Goal: Task Accomplishment & Management: Manage account settings

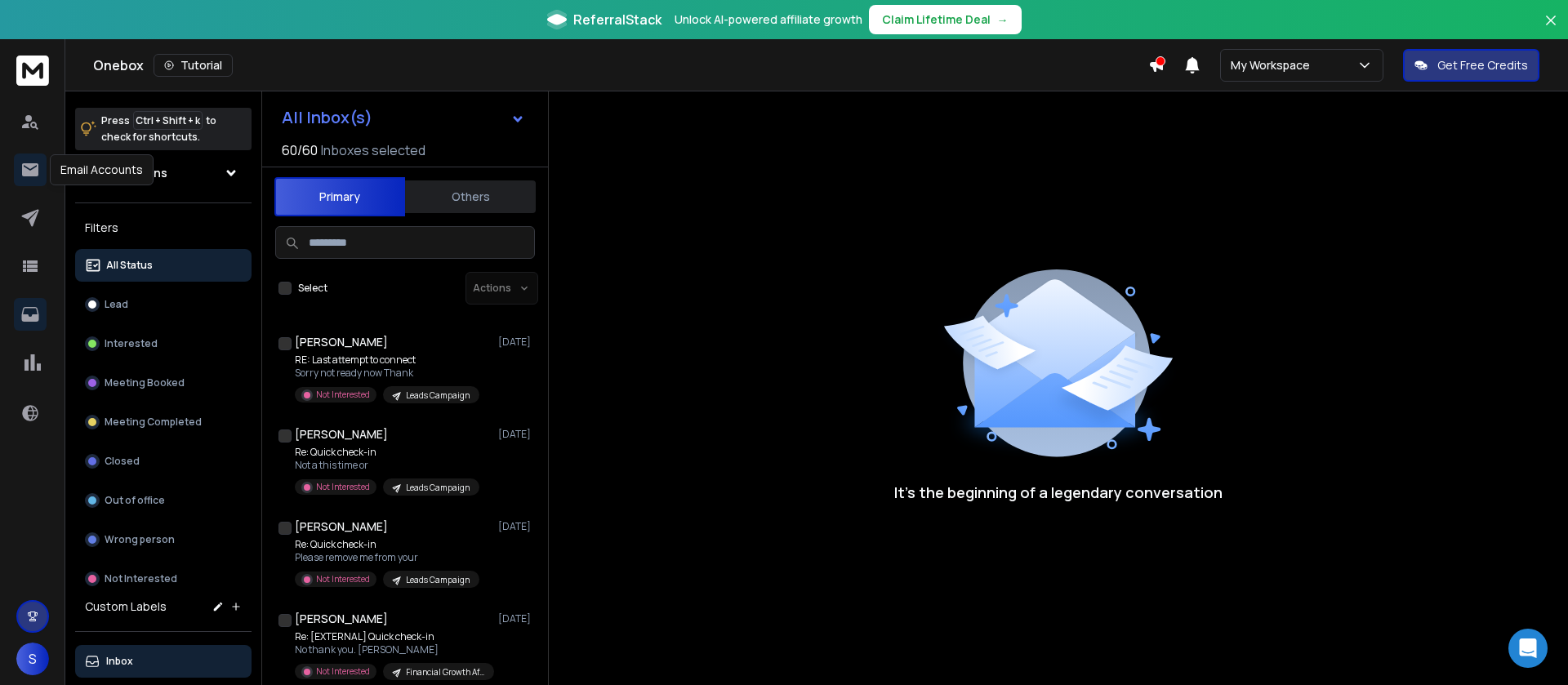
click at [29, 167] on icon at bounding box center [30, 169] width 17 height 13
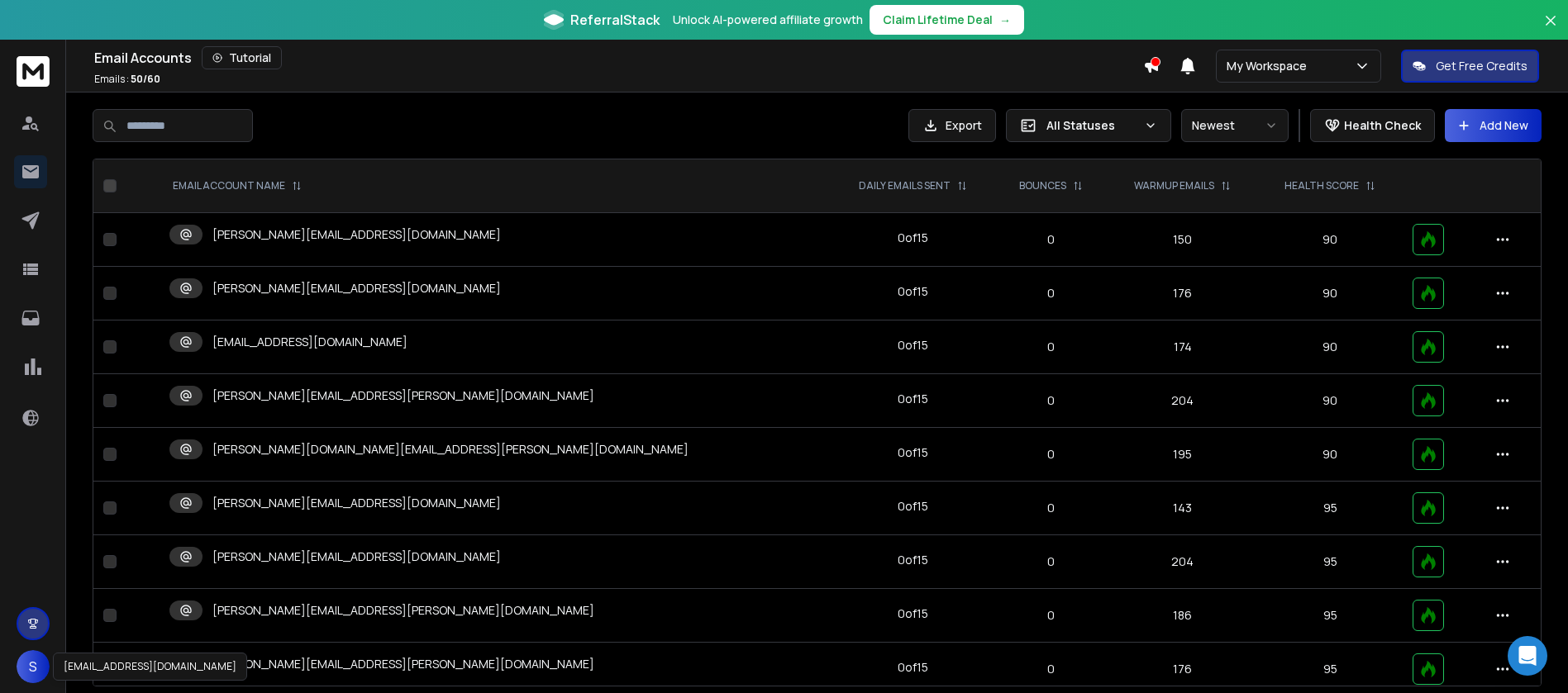
click at [26, 671] on span "S" at bounding box center [33, 666] width 33 height 33
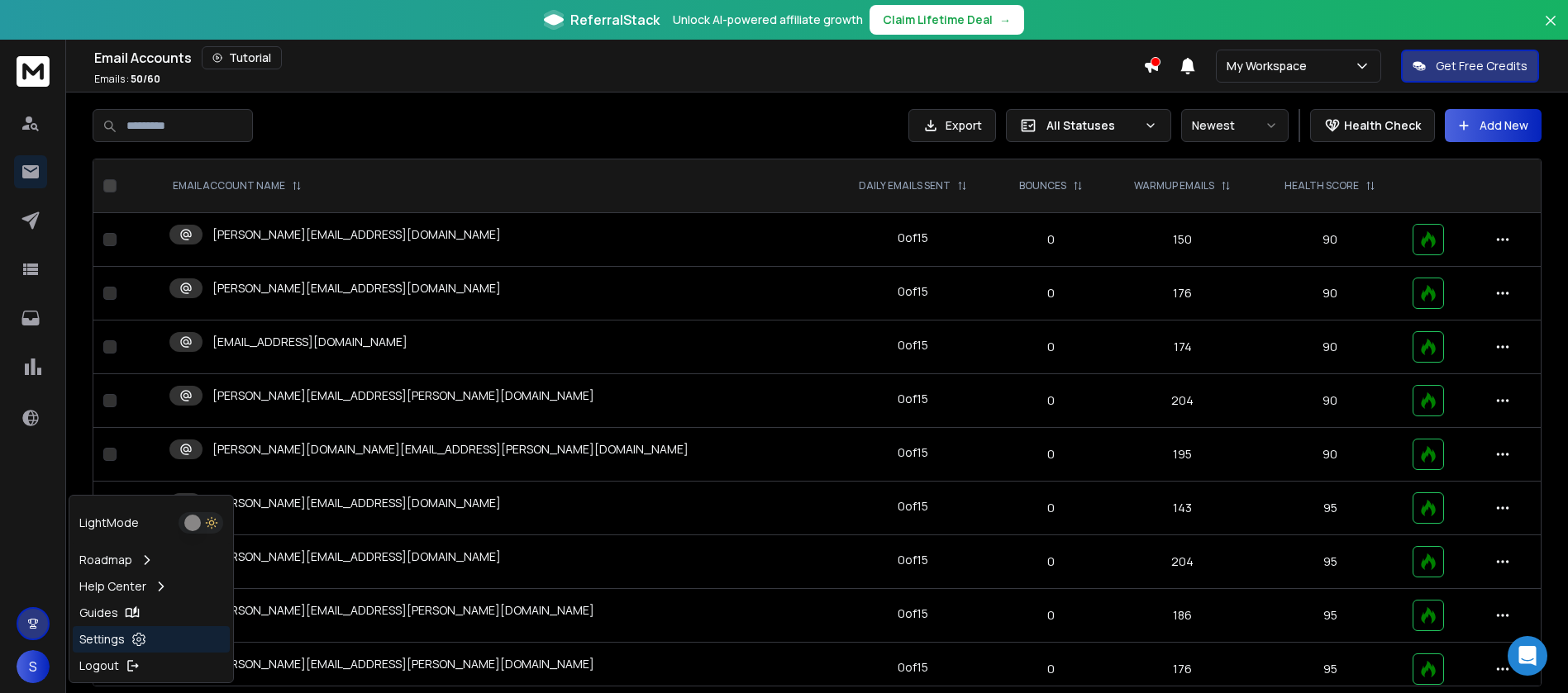
click at [123, 639] on p "Settings" at bounding box center [102, 639] width 46 height 17
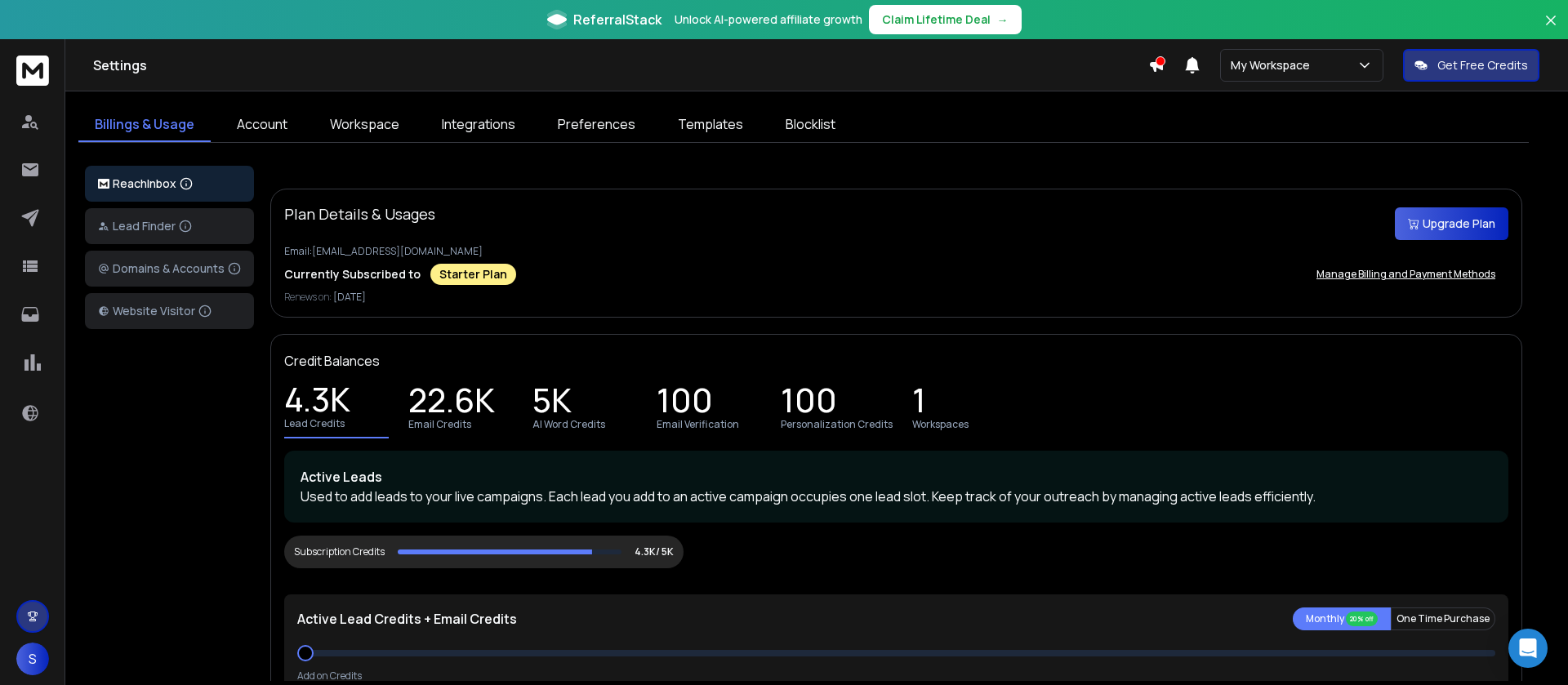
click at [278, 121] on link "Account" at bounding box center [262, 125] width 84 height 34
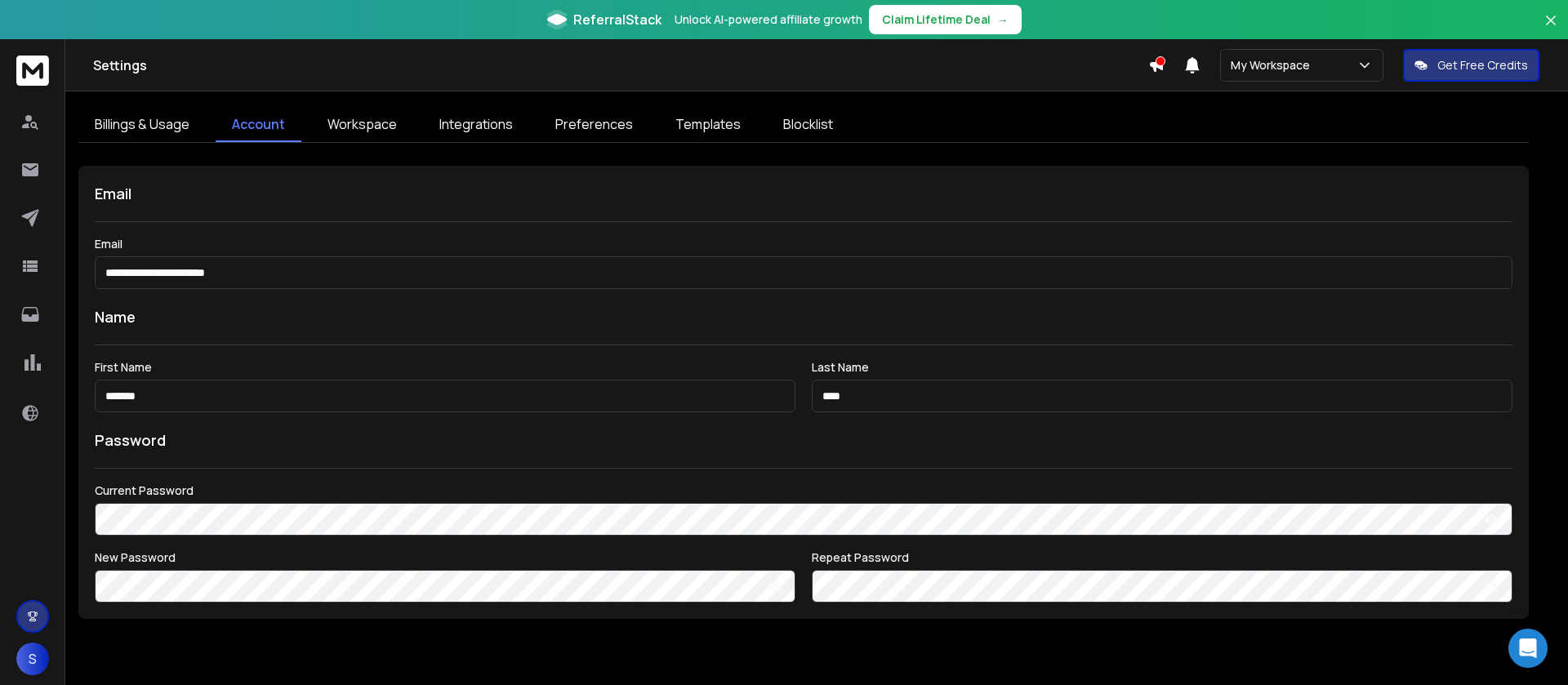
click at [364, 125] on link "Workspace" at bounding box center [362, 125] width 102 height 34
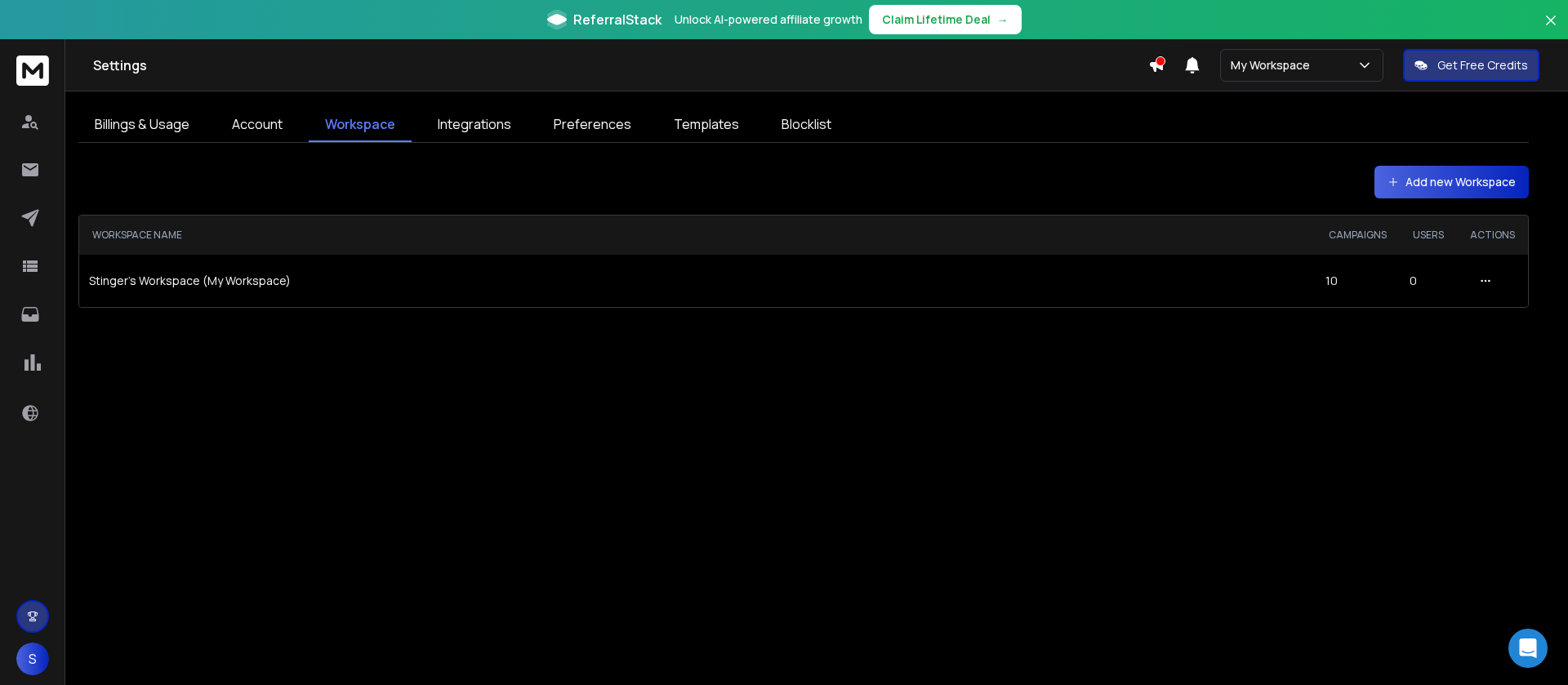
click at [458, 127] on link "Integrations" at bounding box center [475, 125] width 106 height 34
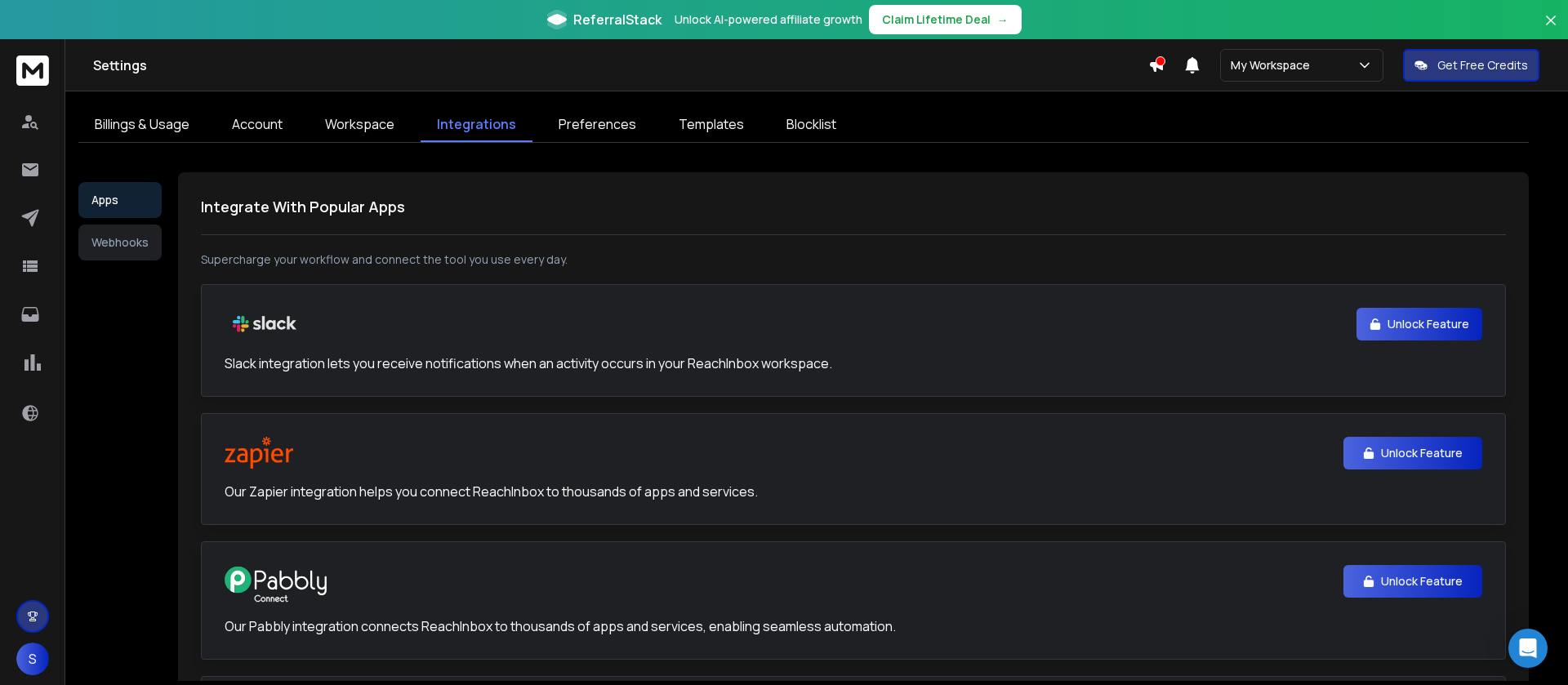
click at [156, 120] on link "Billings & Usage" at bounding box center [142, 125] width 127 height 34
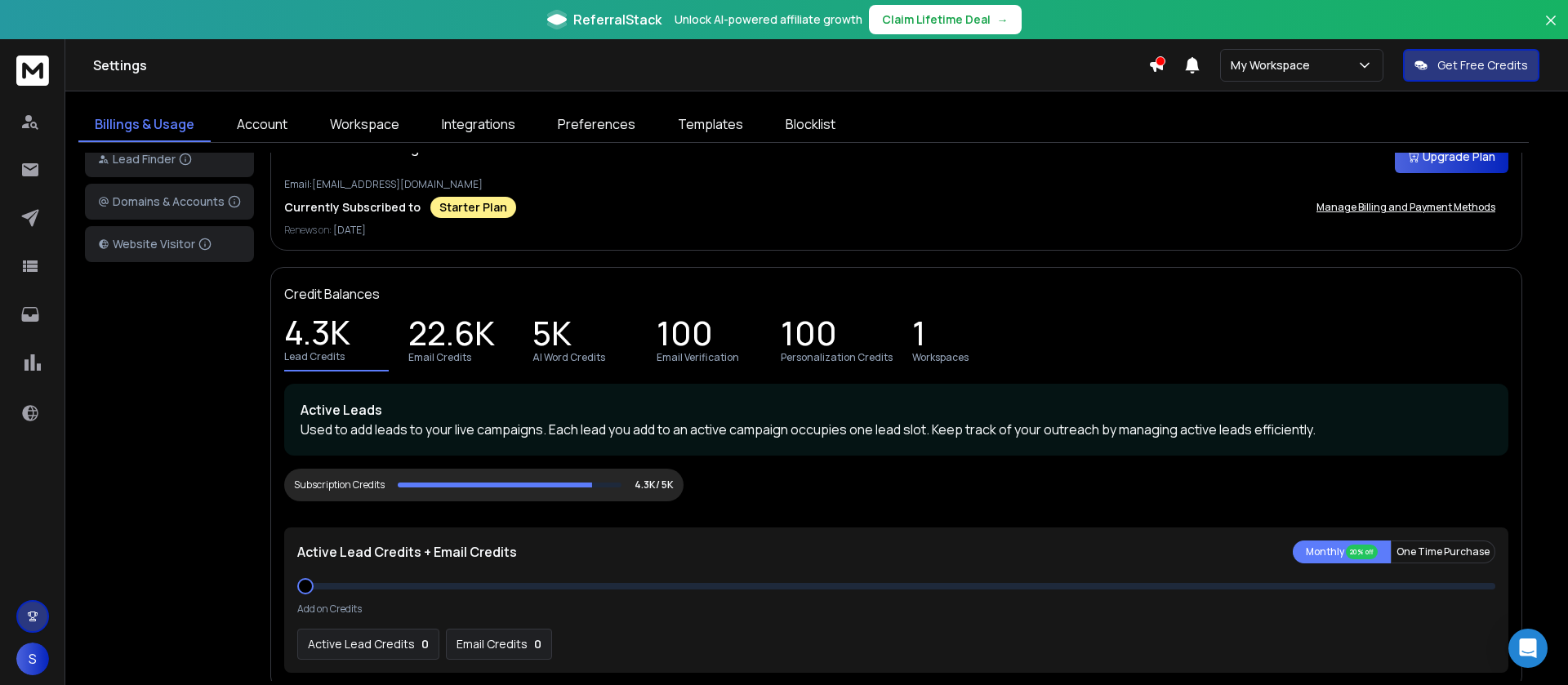
scroll to position [58, 0]
